Goal: Task Accomplishment & Management: Manage account settings

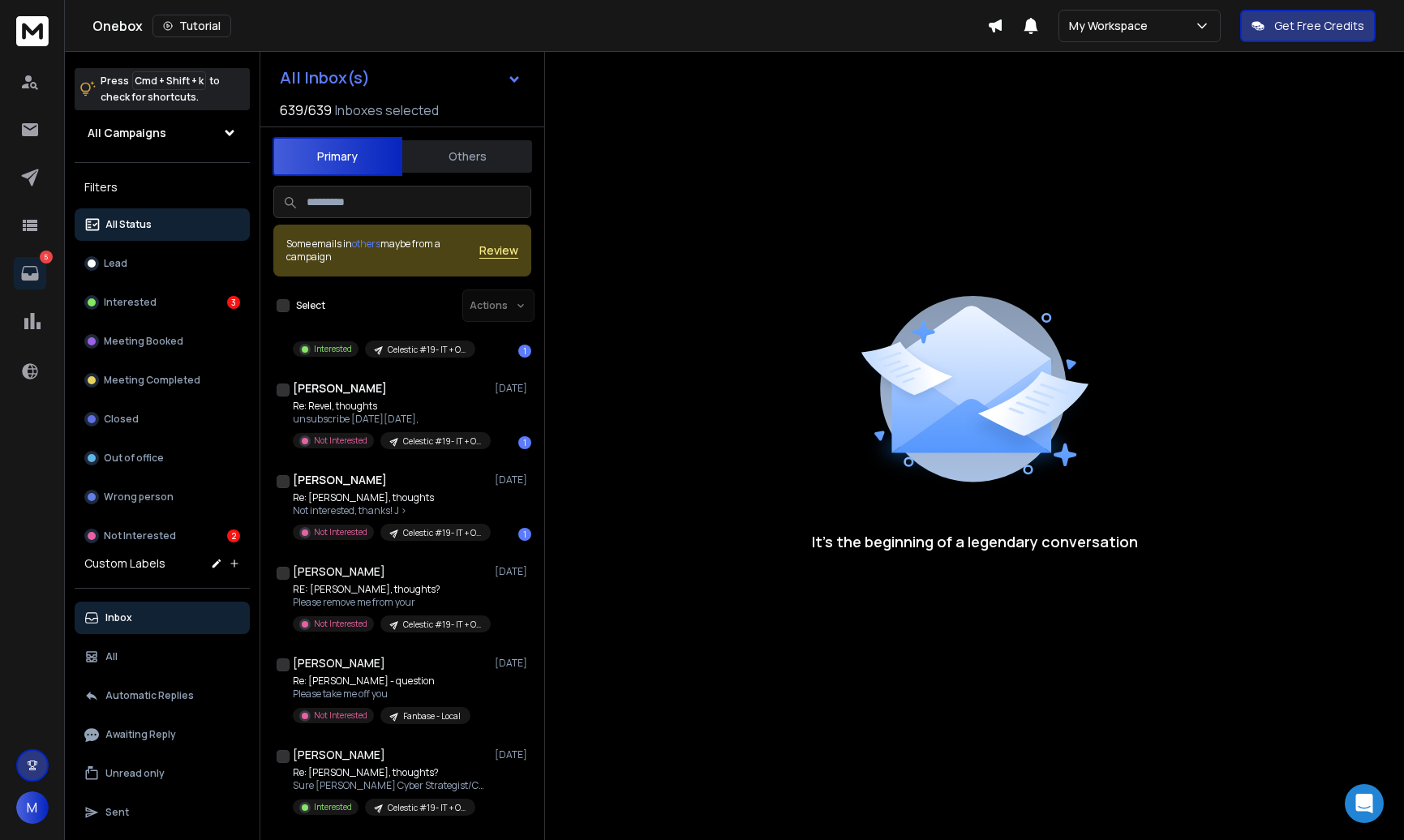
click at [363, 483] on div "[PERSON_NAME] [DATE]" at bounding box center [412, 479] width 239 height 16
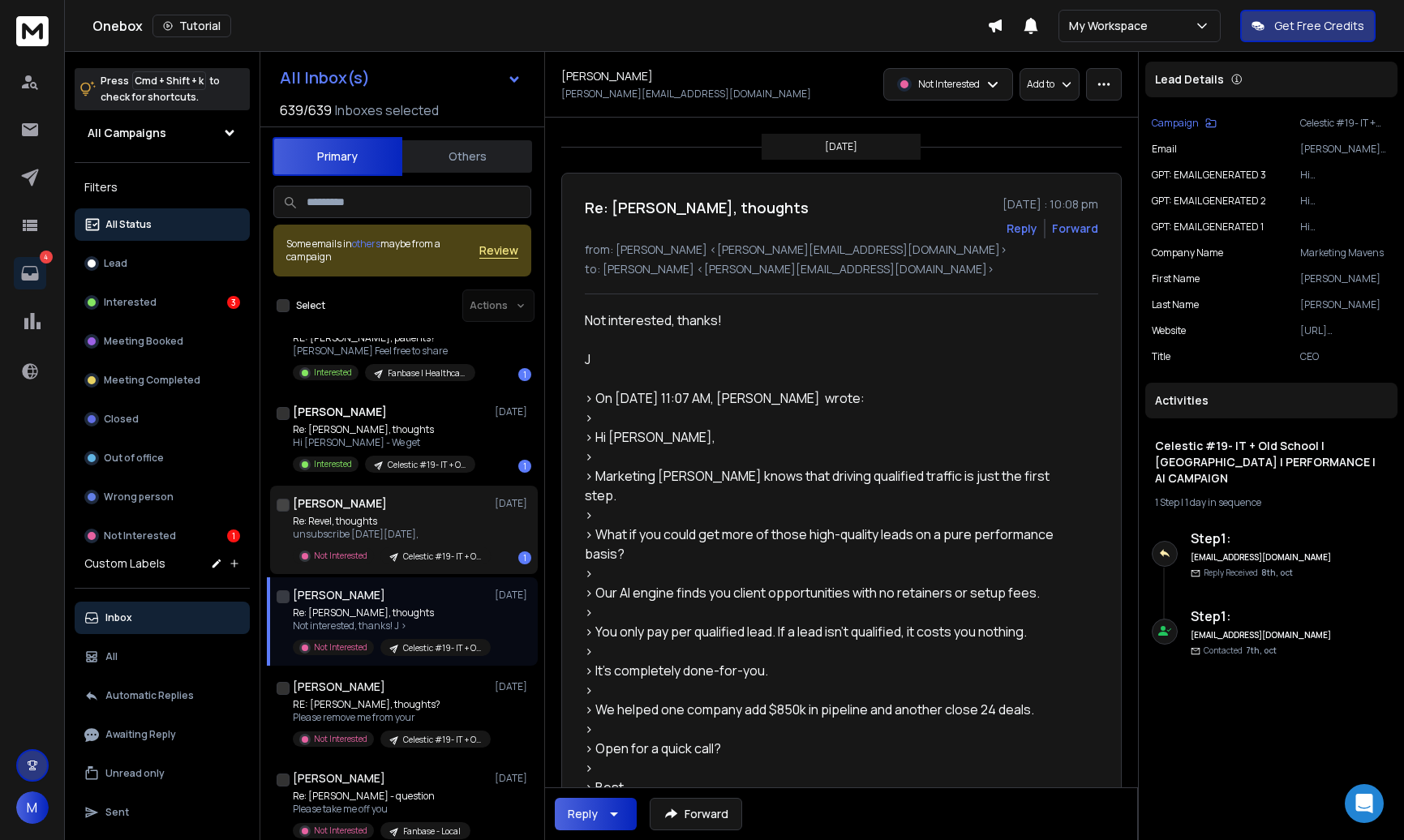
click at [358, 553] on p "Not Interested" at bounding box center [340, 556] width 53 height 12
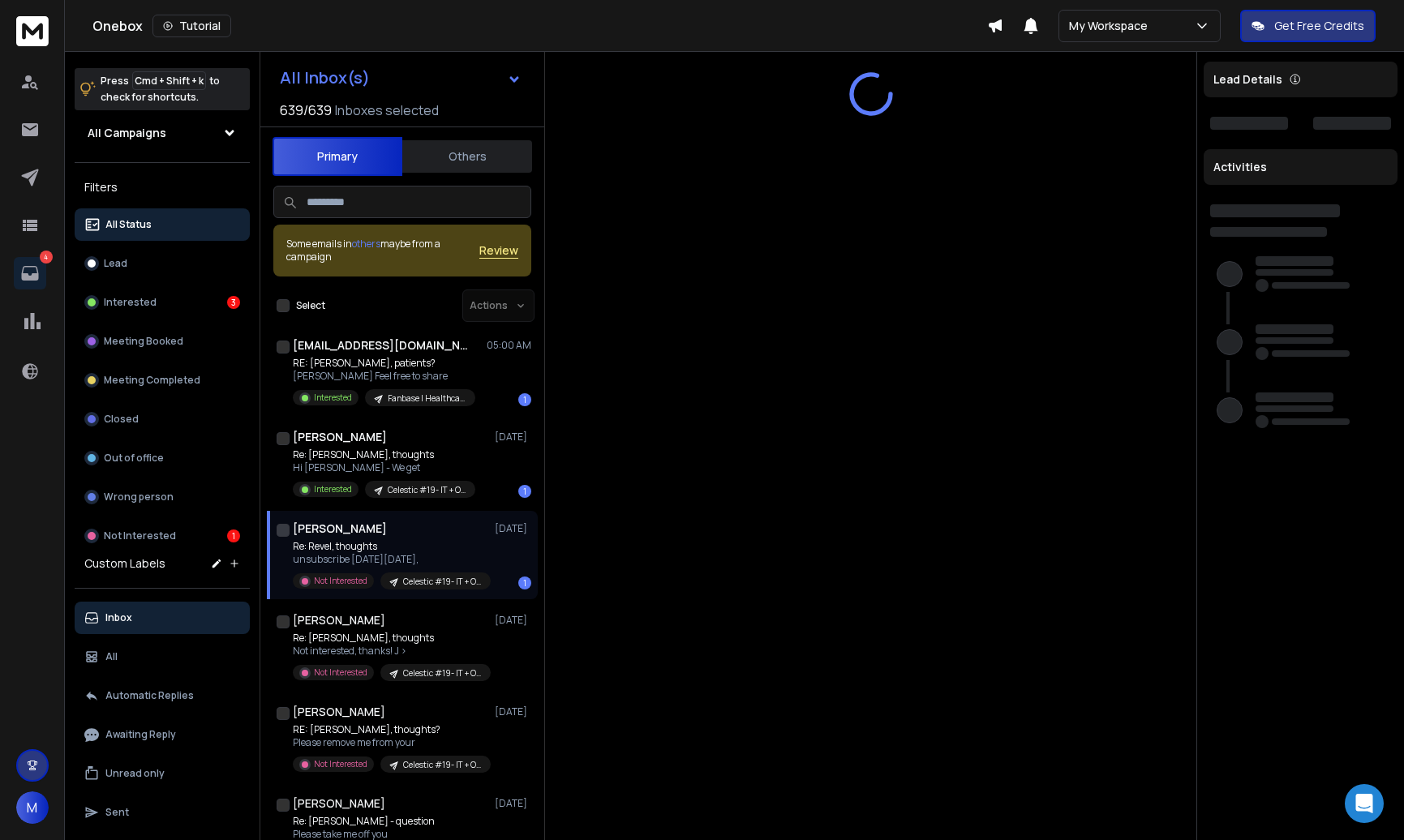
scroll to position [81, 0]
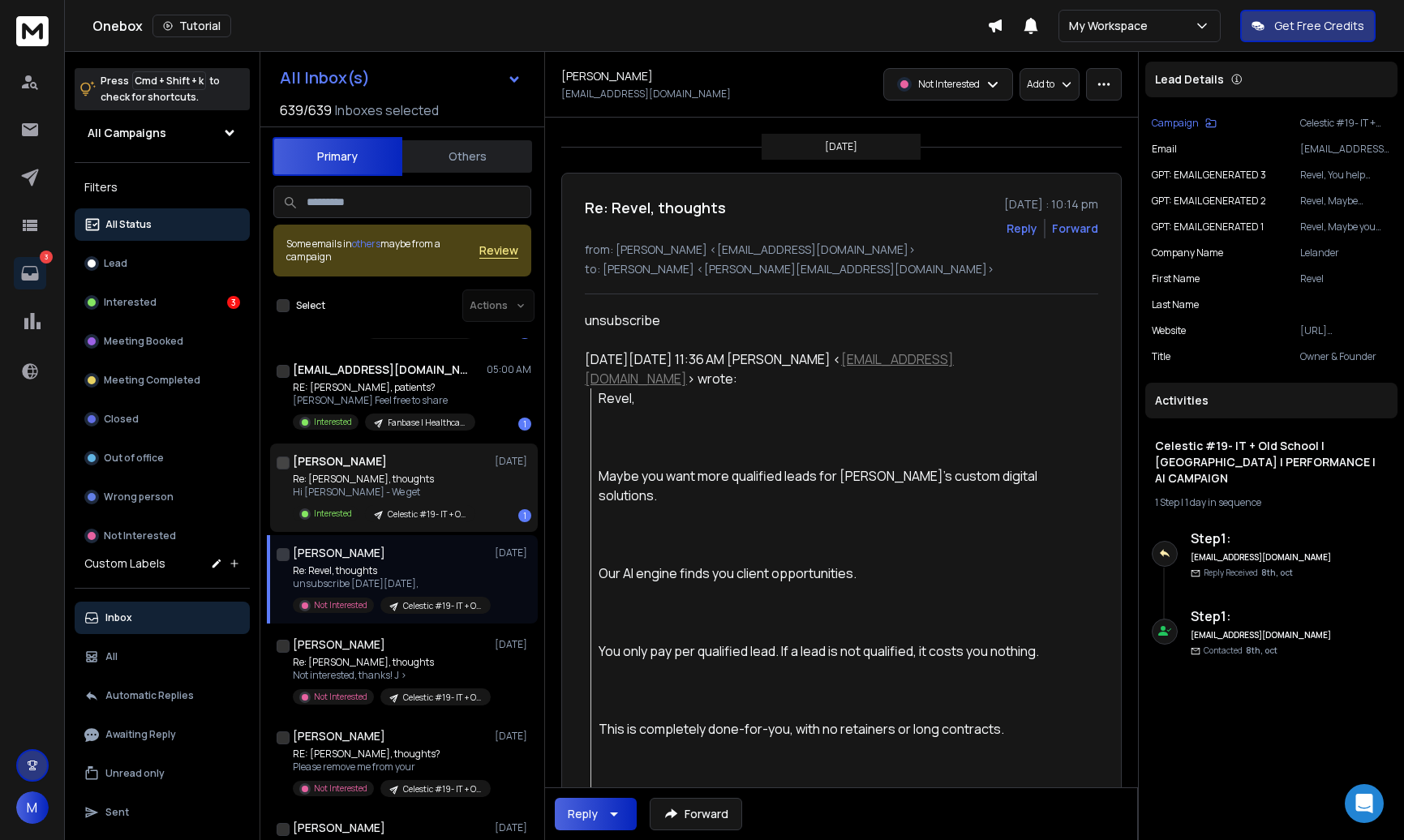
click at [360, 506] on div "Interested Celestic #19- IT + Old School | [GEOGRAPHIC_DATA] | PERFORMANCE | AI…" at bounding box center [384, 514] width 182 height 17
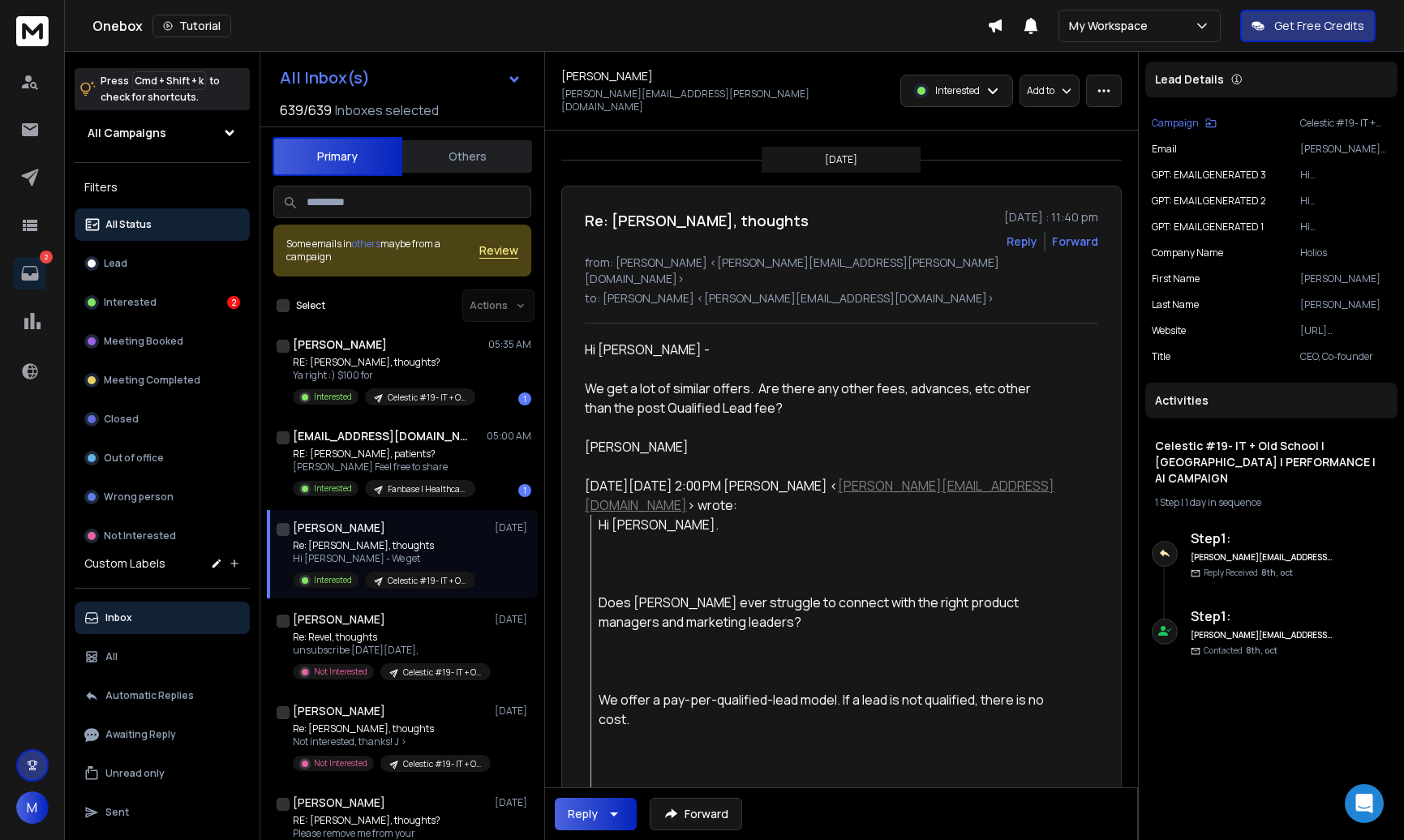
scroll to position [0, 0]
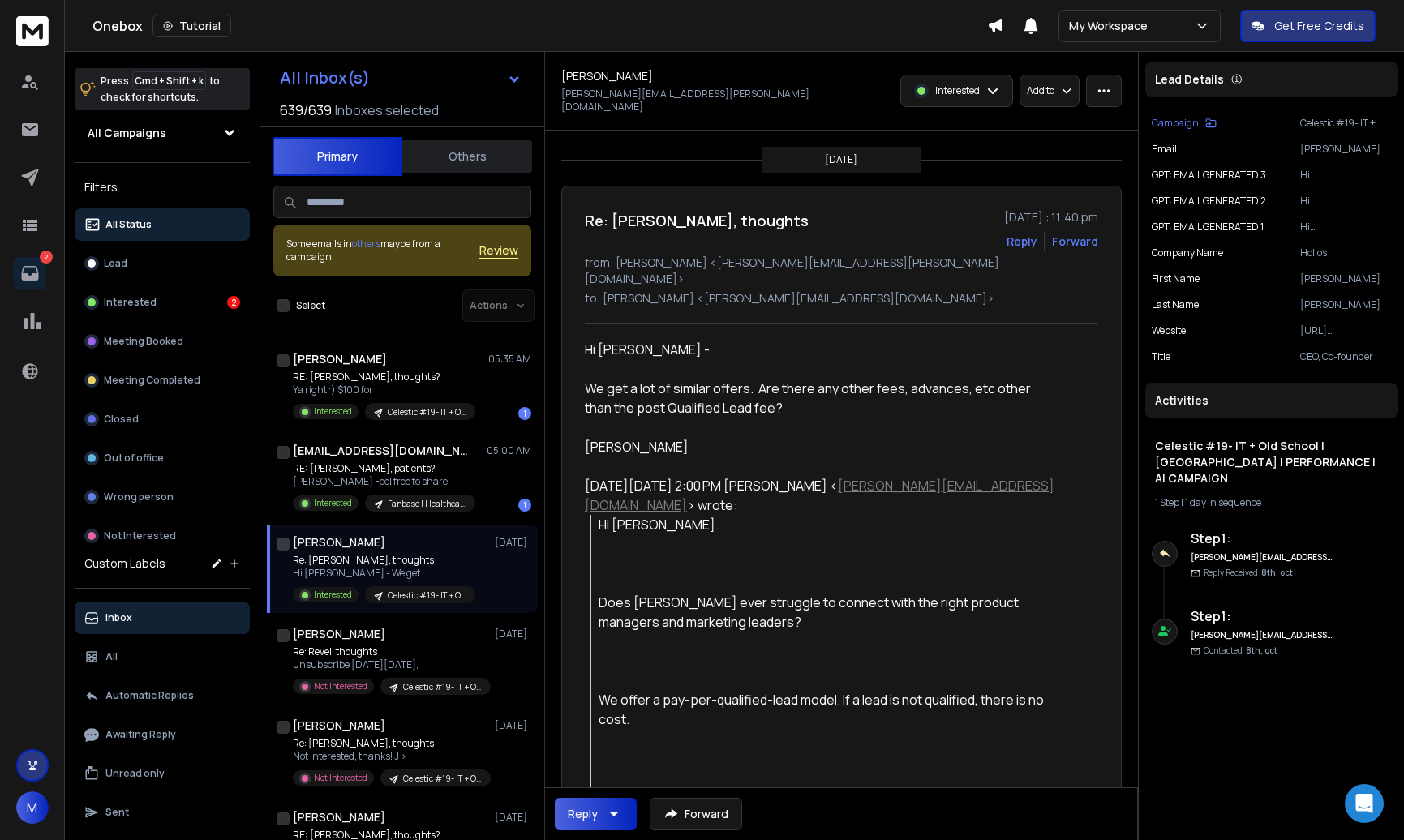
click at [612, 379] on div "We get a lot of similar offers. Are there any other fees, advances, etc other t…" at bounding box center [821, 398] width 473 height 39
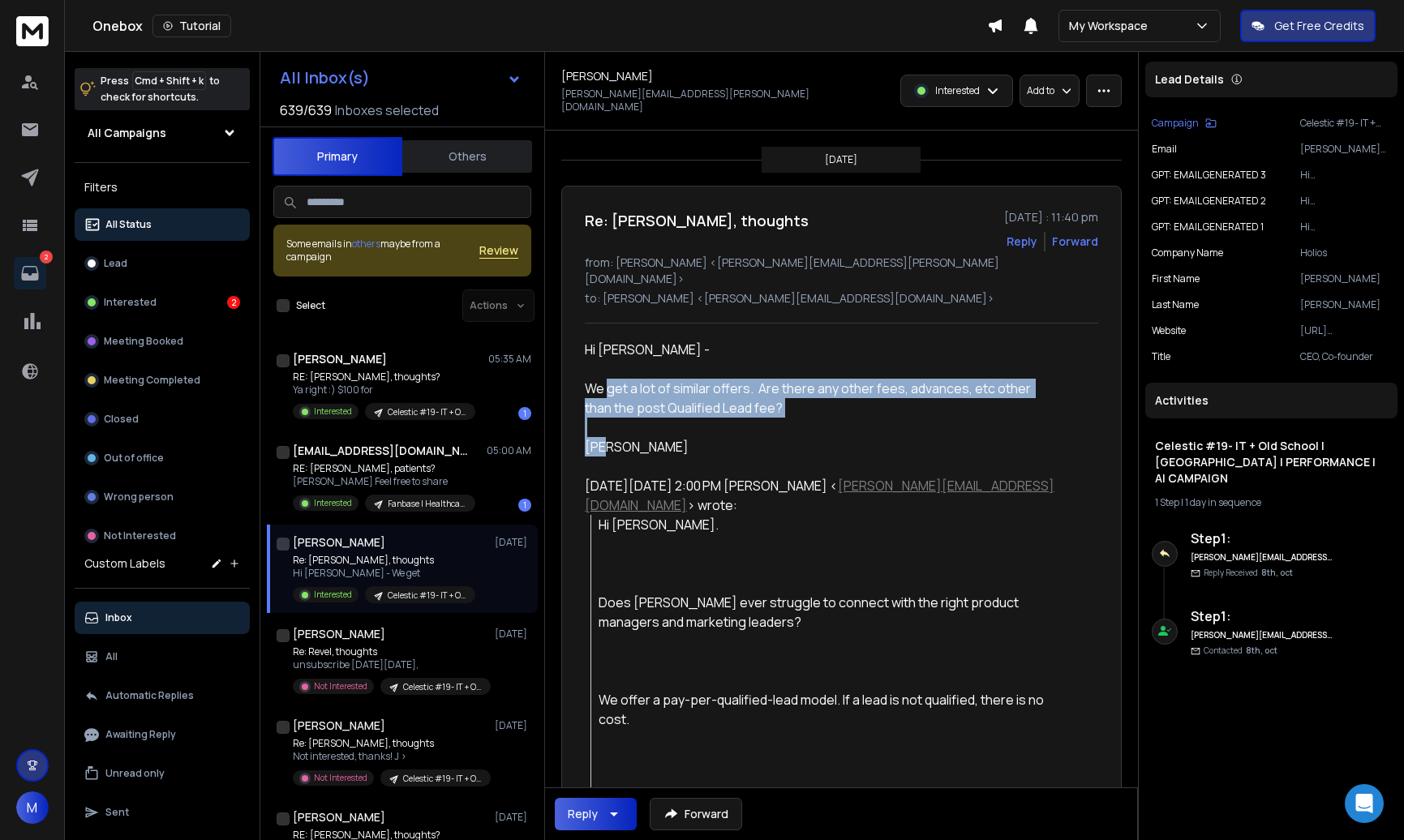
drag, startPoint x: 612, startPoint y: 353, endPoint x: 595, endPoint y: 423, distance: 72.0
click at [595, 423] on div "Hi [PERSON_NAME] - We get a lot of similar offers. Are there any other fees, ad…" at bounding box center [821, 399] width 473 height 117
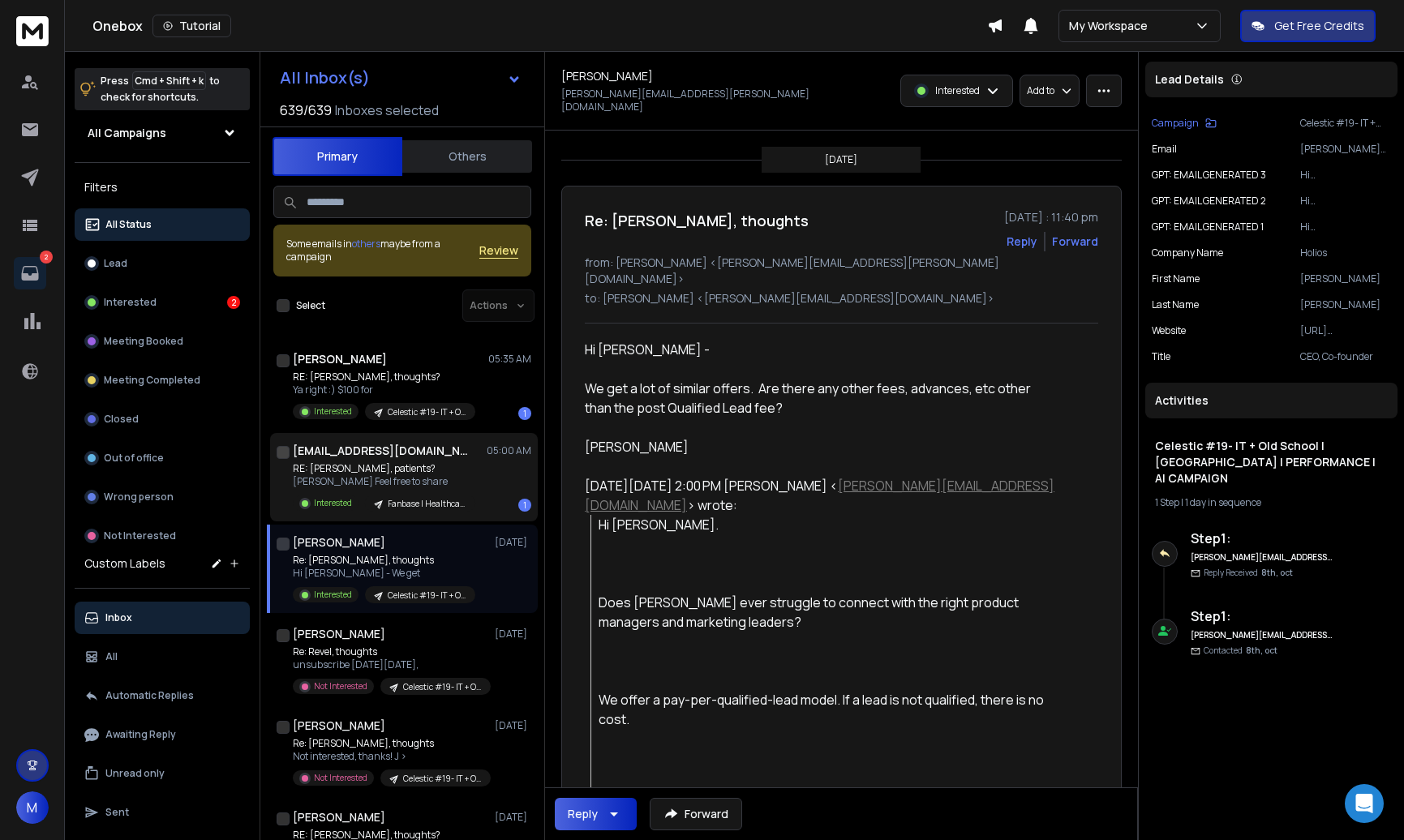
click at [440, 450] on h1 "[EMAIL_ADDRESS][DOMAIN_NAME]" at bounding box center [382, 450] width 179 height 16
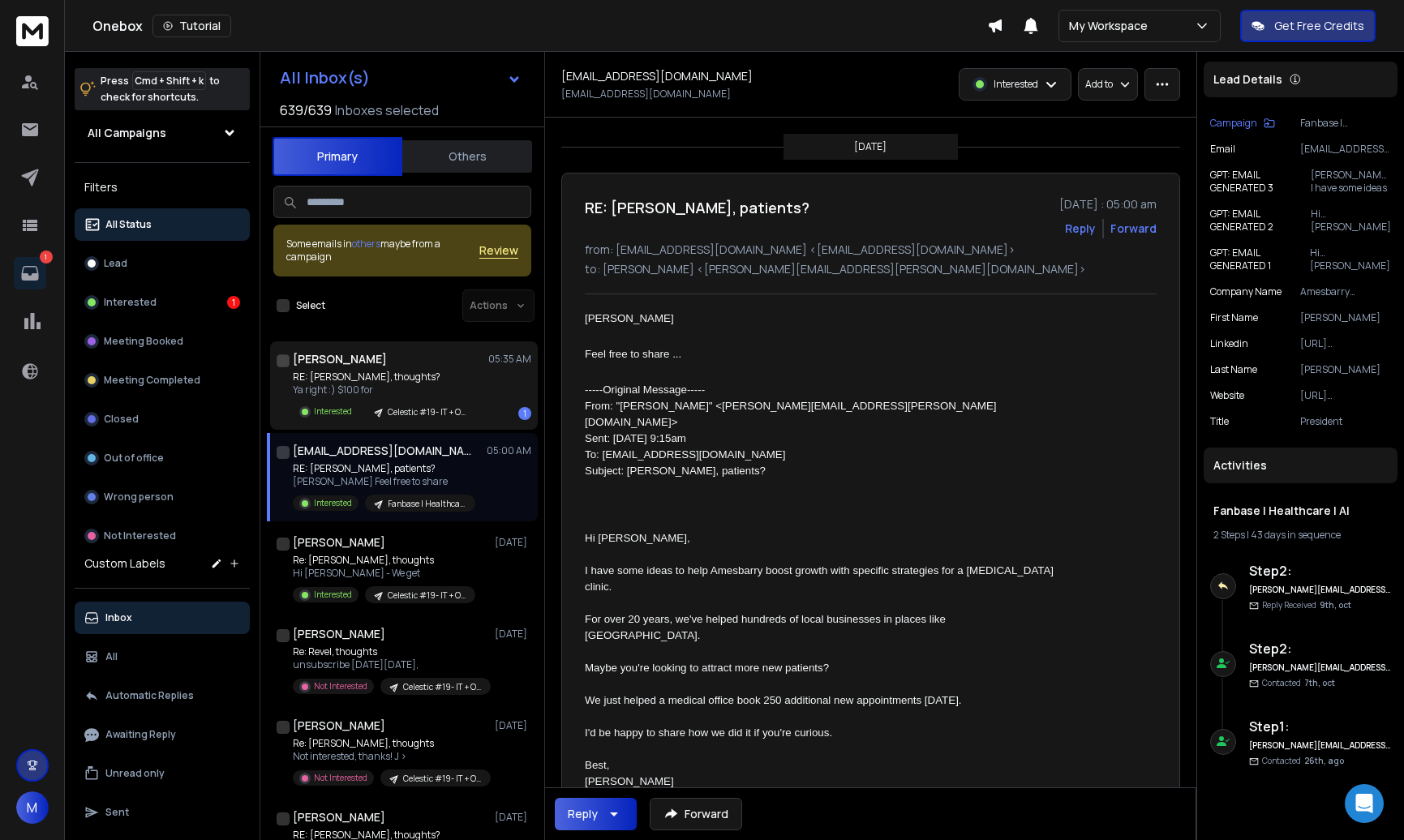
click at [444, 420] on div "[PERSON_NAME] 05:35 AM RE: [PERSON_NAME], thoughts? Ya right :) $100 for Intere…" at bounding box center [404, 385] width 268 height 88
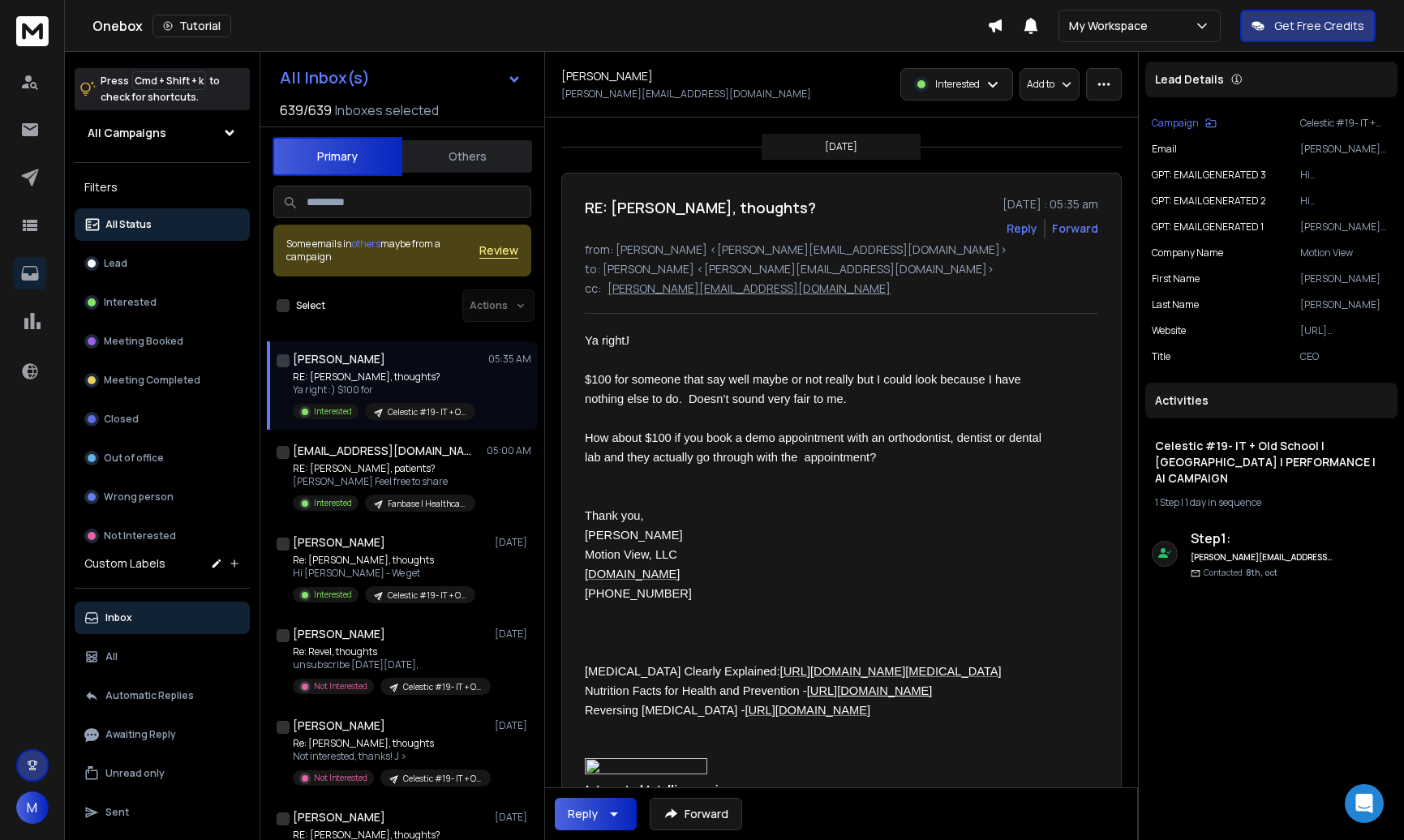
click at [612, 378] on span "$100 for someone that say well maybe or not really but I could look because I h…" at bounding box center [805, 389] width 440 height 33
drag, startPoint x: 612, startPoint y: 378, endPoint x: 810, endPoint y: 378, distance: 198.0
click at [814, 378] on span "$100 for someone that say well maybe or not really but I could look because I h…" at bounding box center [805, 389] width 440 height 33
click at [810, 378] on span "$100 for someone that say well maybe or not really but I could look because I h…" at bounding box center [805, 389] width 440 height 33
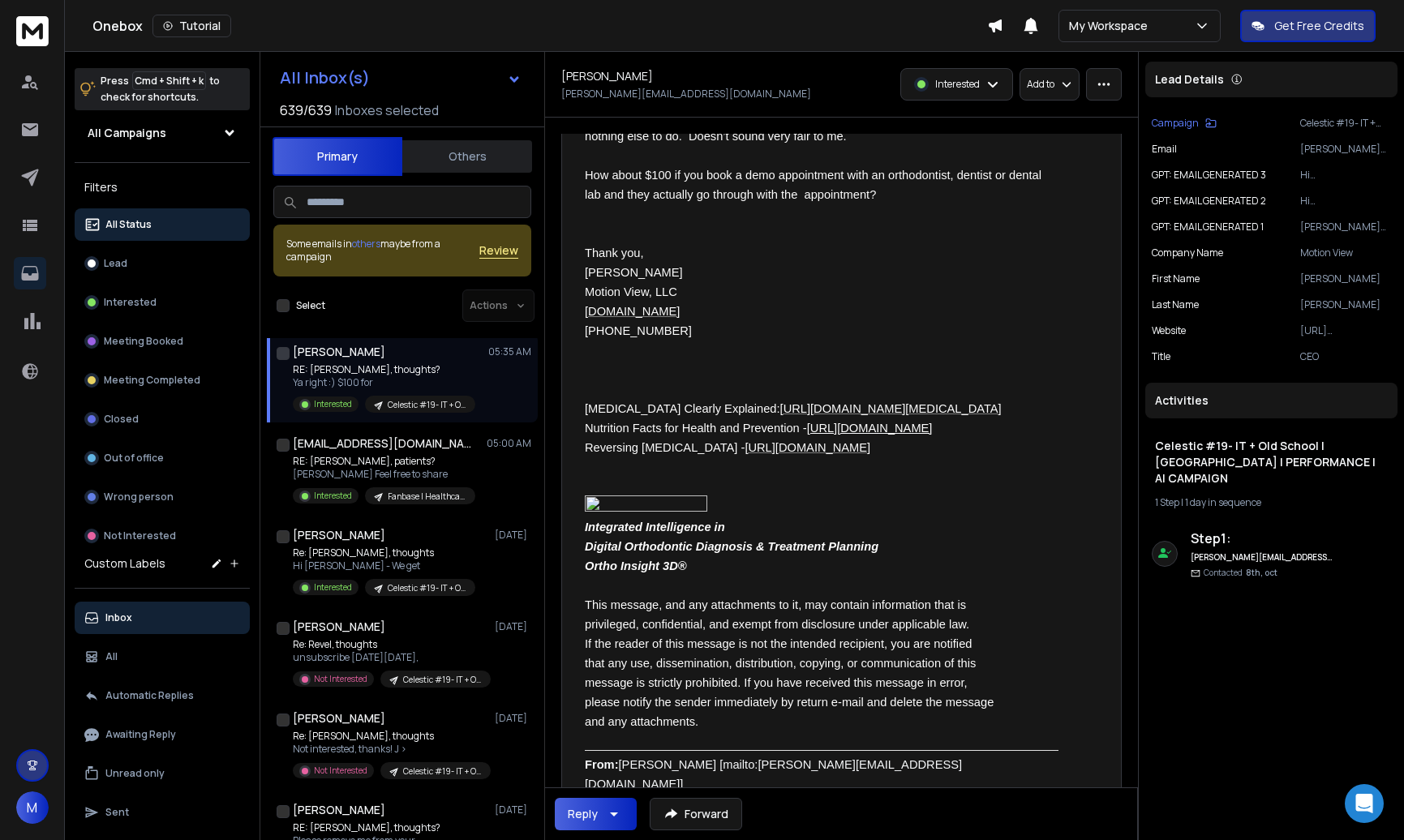
scroll to position [421, 0]
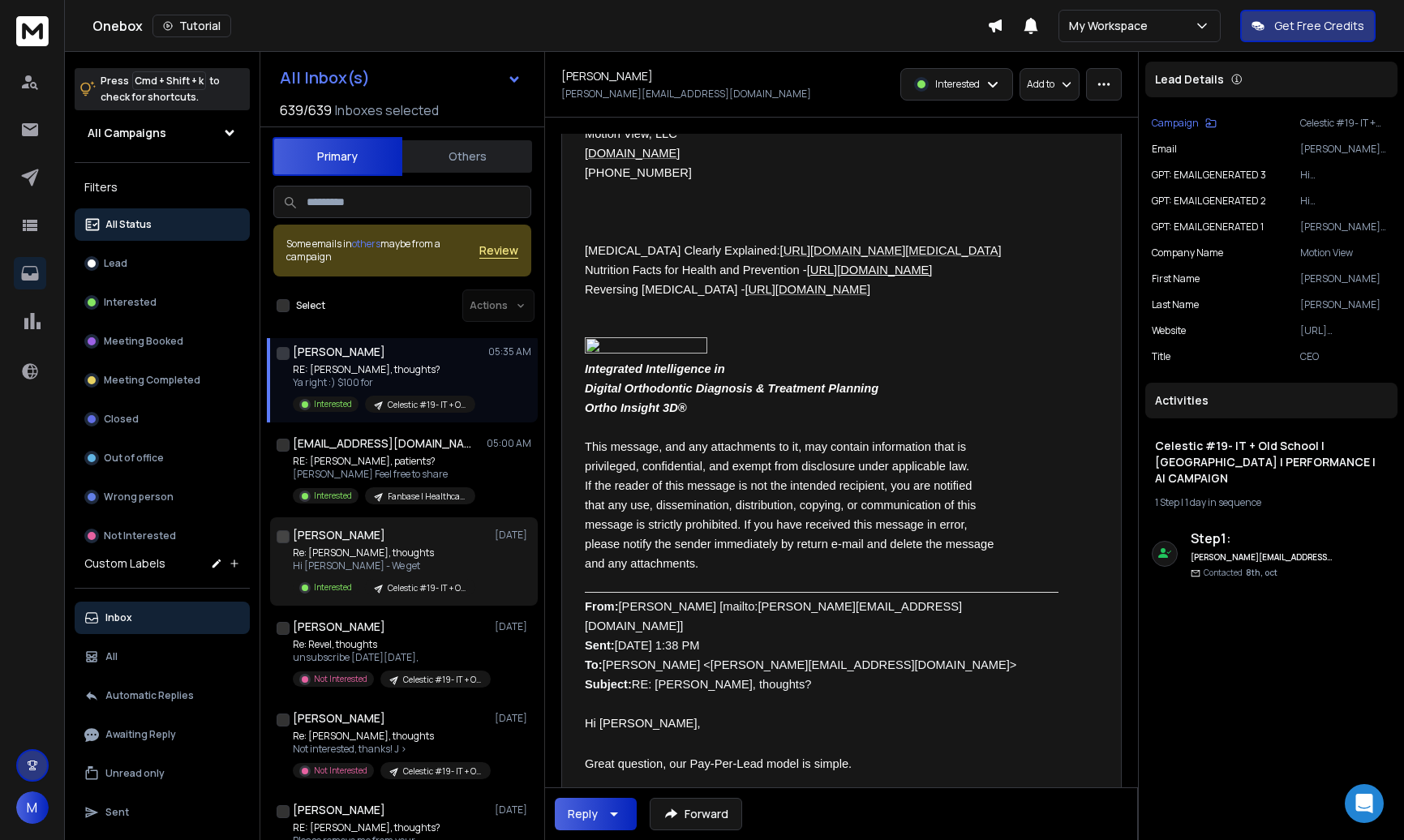
click at [402, 536] on div "[PERSON_NAME] [DATE]" at bounding box center [412, 535] width 239 height 16
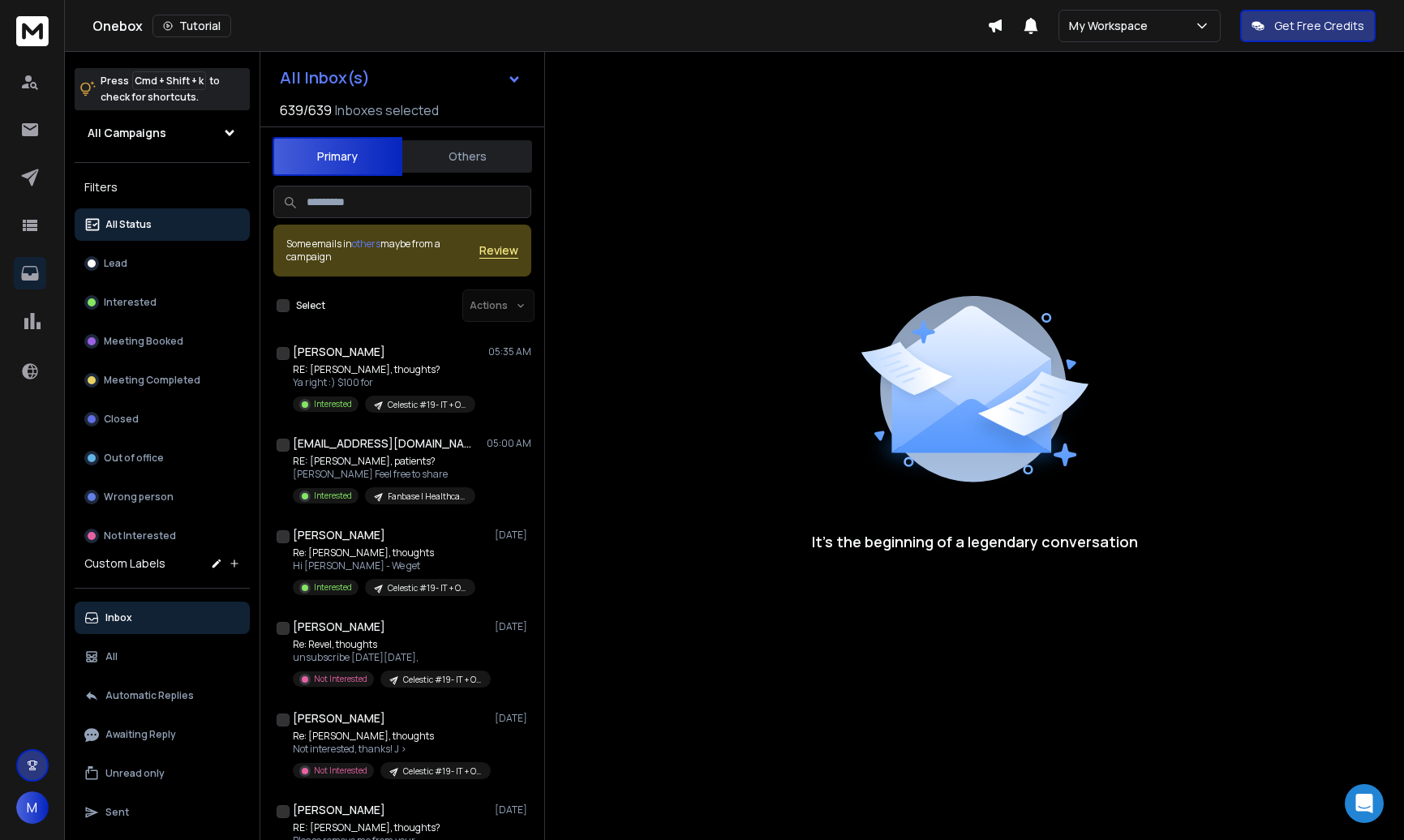
scroll to position [7, 0]
